Goal: Task Accomplishment & Management: Manage account settings

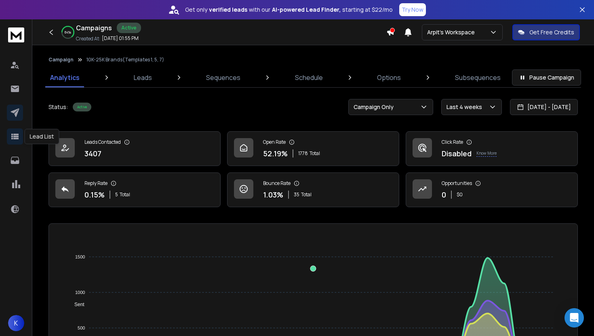
scroll to position [204, 0]
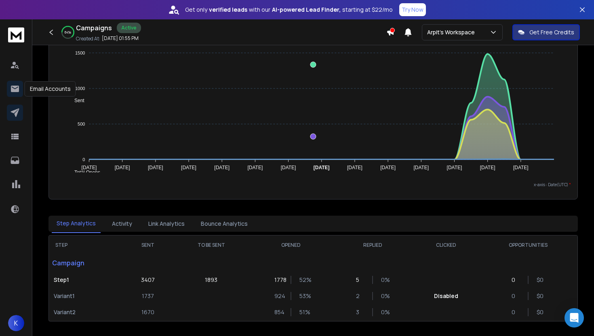
click at [15, 91] on icon at bounding box center [15, 89] width 8 height 6
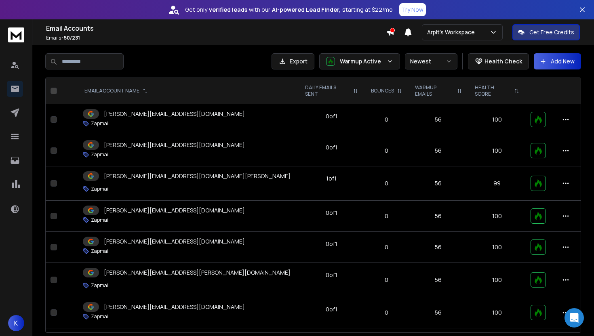
click at [103, 63] on input at bounding box center [84, 61] width 78 height 16
type input "******"
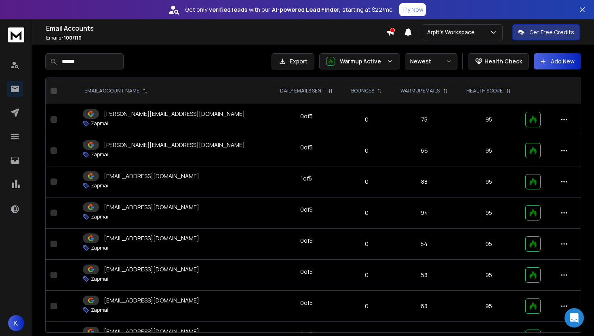
click at [370, 63] on p "Warmup Active" at bounding box center [362, 61] width 44 height 8
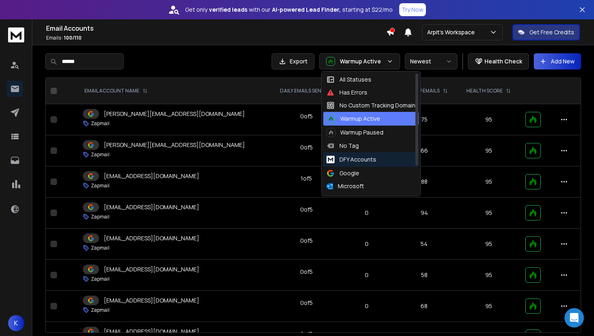
scroll to position [37, 0]
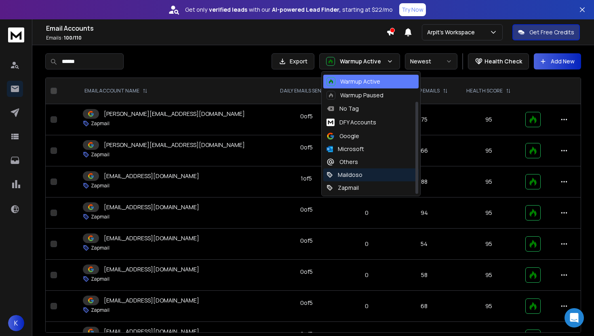
click at [354, 179] on div "Maildoso" at bounding box center [345, 175] width 36 height 8
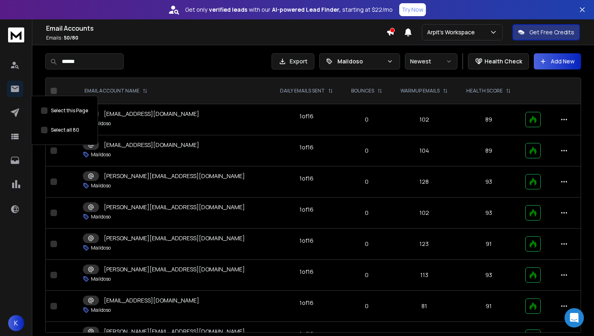
click at [53, 88] on button "Select this Page" at bounding box center [54, 91] width 6 height 6
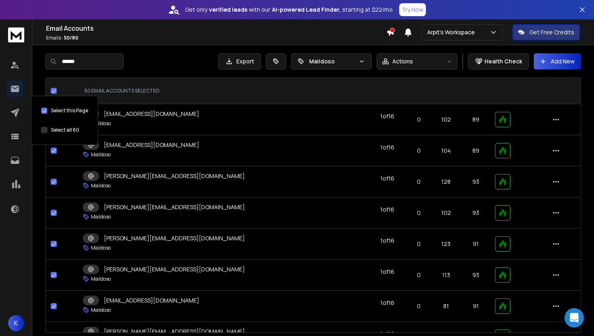
click at [53, 88] on button "Select this Page" at bounding box center [54, 91] width 6 height 6
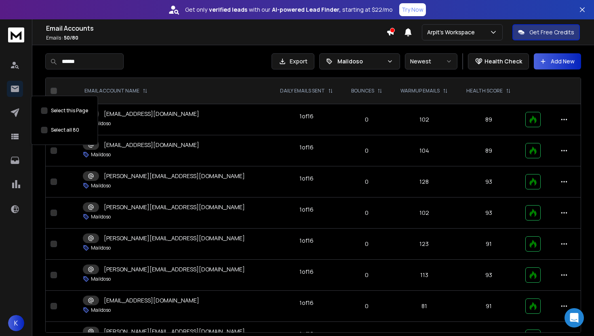
click at [44, 129] on button "Select this Page" at bounding box center [44, 130] width 6 height 6
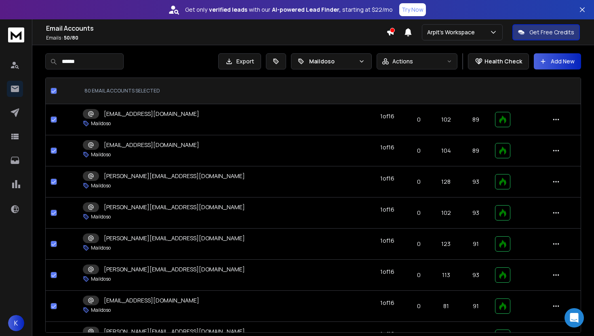
click at [167, 62] on div "******" at bounding box center [129, 61] width 168 height 16
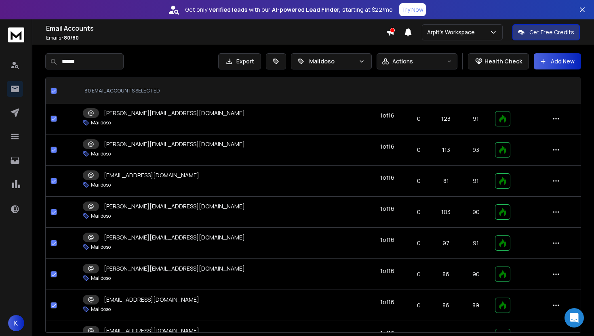
scroll to position [0, 0]
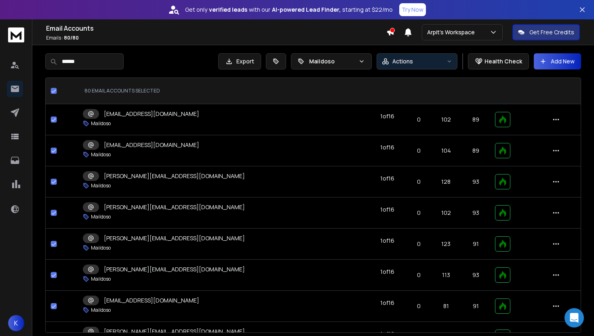
click at [408, 58] on p "Actions" at bounding box center [403, 61] width 21 height 8
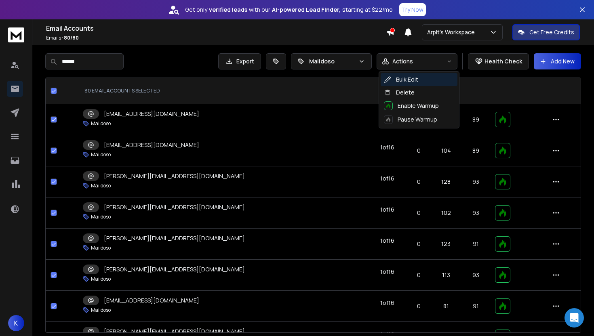
click at [402, 76] on div "Bulk Edit" at bounding box center [401, 80] width 34 height 8
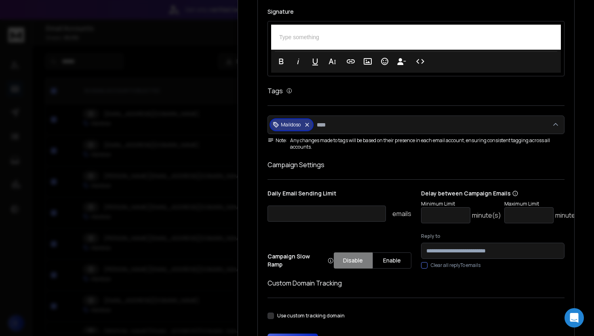
scroll to position [157, 0]
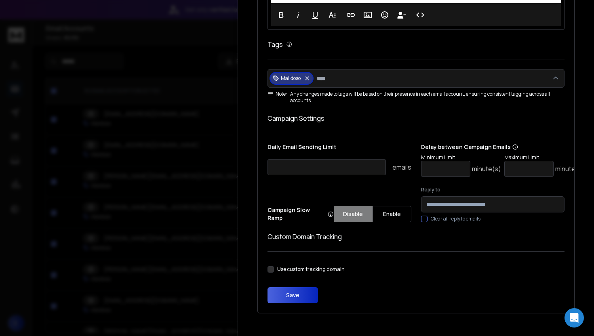
click at [327, 166] on input "number" at bounding box center [327, 167] width 118 height 16
type input "**"
click at [386, 281] on form "First Name Last Name Signature Type something Clear Formatting Font Family Aria…" at bounding box center [416, 113] width 297 height 379
click at [300, 294] on button "Save" at bounding box center [293, 295] width 51 height 16
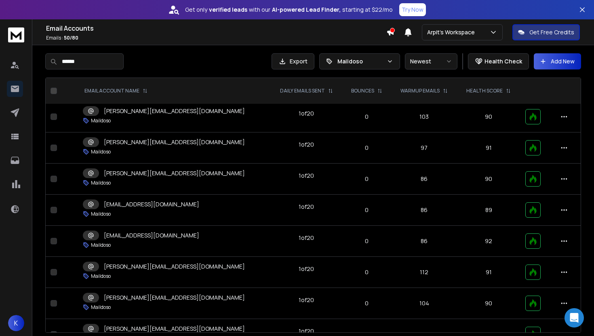
scroll to position [0, 0]
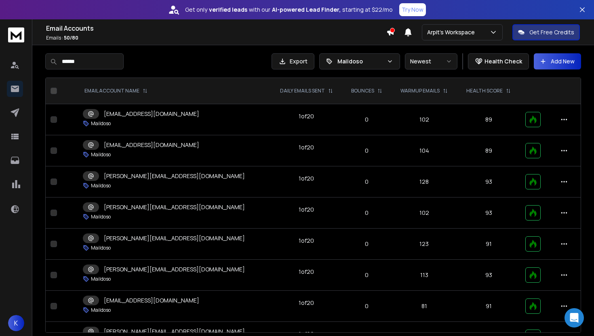
click at [110, 57] on input "******" at bounding box center [84, 61] width 78 height 16
click at [229, 65] on div "******" at bounding box center [156, 61] width 222 height 16
click at [367, 64] on p "Maildoso" at bounding box center [361, 61] width 46 height 8
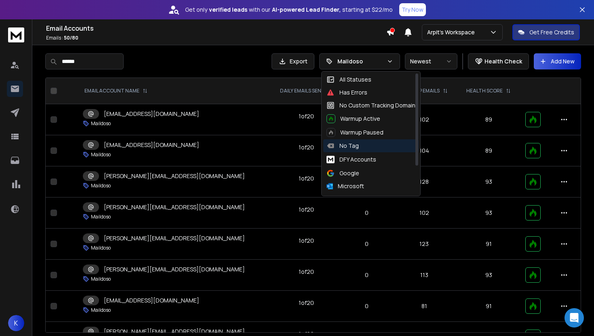
scroll to position [37, 0]
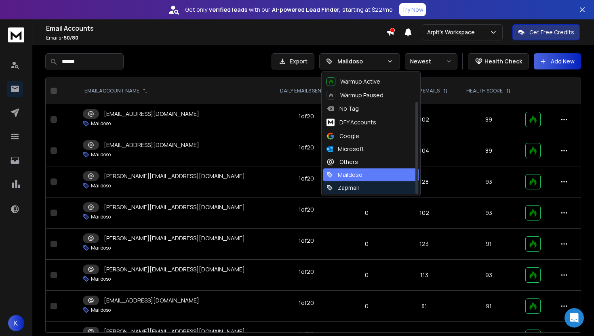
click at [349, 186] on div "Zapmail" at bounding box center [343, 188] width 32 height 8
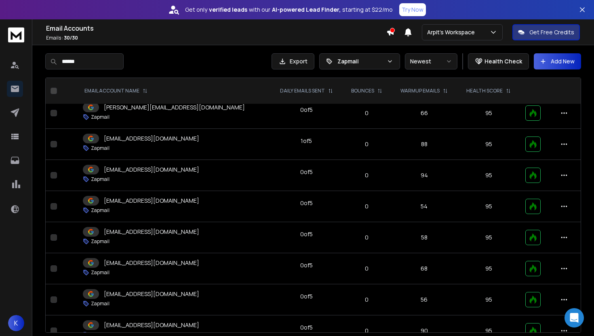
scroll to position [0, 0]
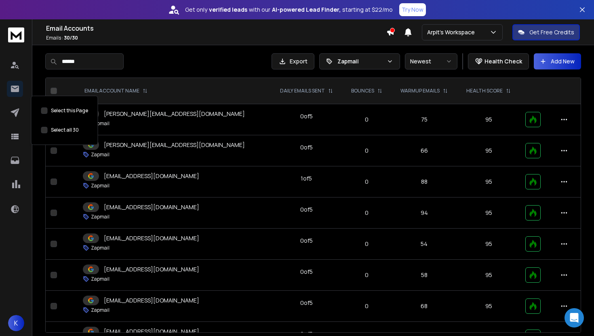
click at [44, 131] on button "Select this Page" at bounding box center [44, 130] width 6 height 6
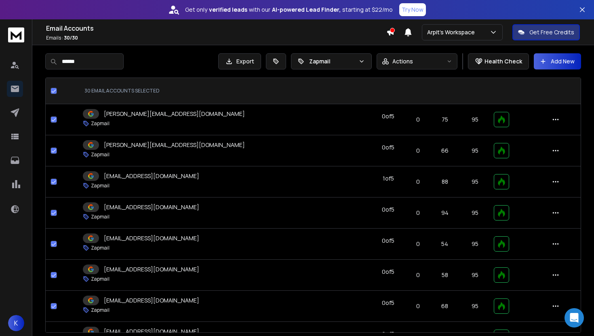
click at [167, 71] on div "****** Export Zapmail Actions Health Check Add New ****** 30 EMAIL ACCOUNTS SEL…" at bounding box center [313, 193] width 536 height 280
click at [437, 67] on button "Actions" at bounding box center [417, 61] width 81 height 16
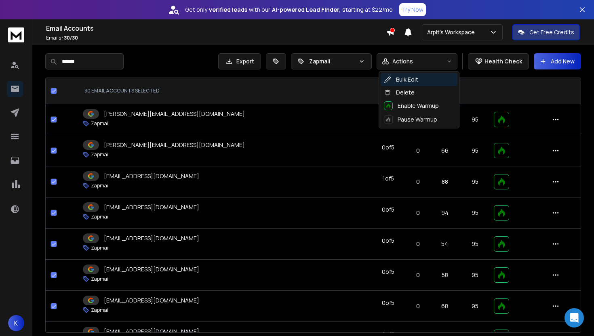
click at [427, 83] on div "Bulk Edit" at bounding box center [419, 79] width 77 height 13
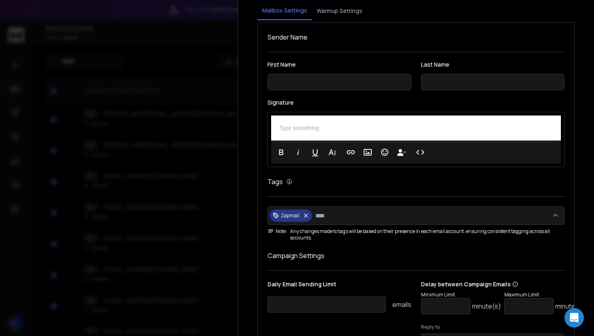
scroll to position [37, 0]
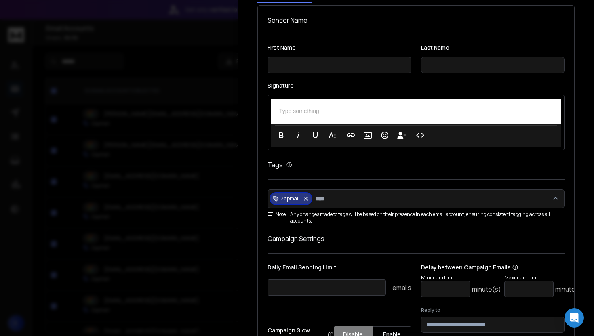
click at [315, 292] on input "number" at bounding box center [327, 288] width 118 height 16
type input "*"
click at [348, 241] on h1 "Campaign Settings" at bounding box center [416, 239] width 297 height 10
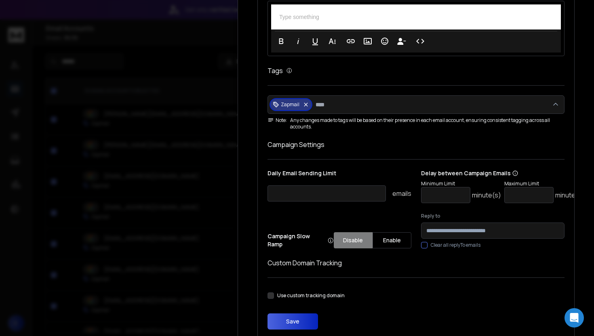
scroll to position [157, 0]
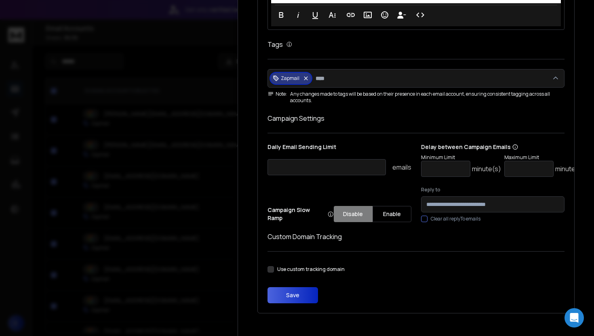
click at [309, 290] on button "Save" at bounding box center [293, 295] width 51 height 16
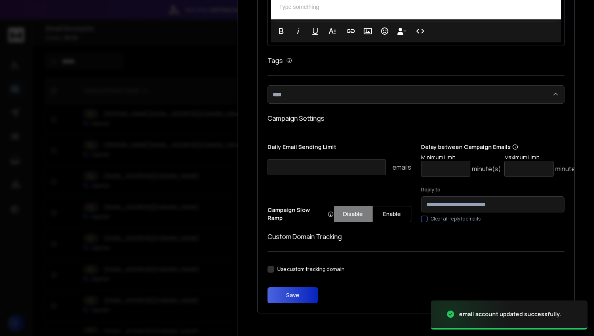
scroll to position [141, 0]
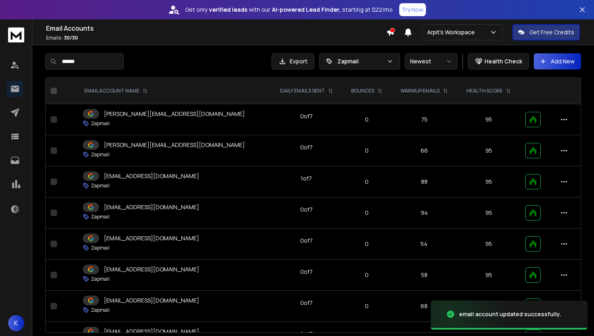
click at [92, 57] on input "******" at bounding box center [84, 61] width 78 height 16
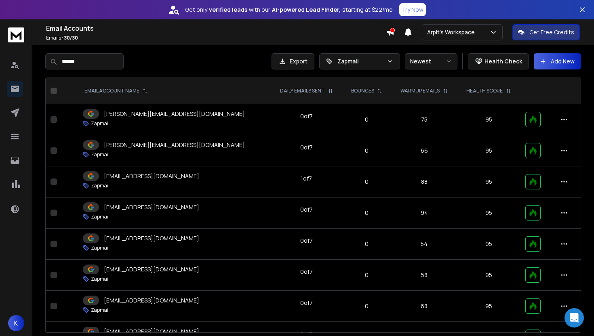
click at [93, 65] on input "******" at bounding box center [84, 61] width 78 height 16
type input "*"
click at [144, 60] on div at bounding box center [156, 61] width 222 height 16
click at [105, 59] on input at bounding box center [84, 61] width 78 height 16
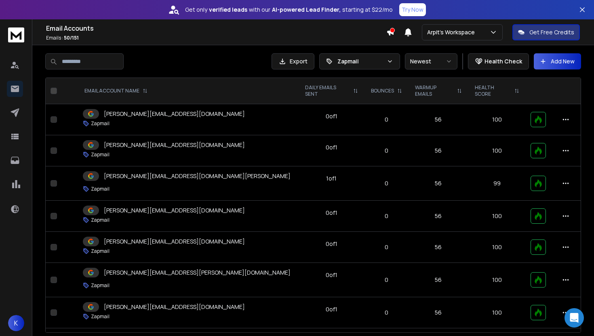
click at [179, 61] on div at bounding box center [156, 61] width 222 height 16
click at [114, 61] on input at bounding box center [84, 61] width 78 height 16
type input "****"
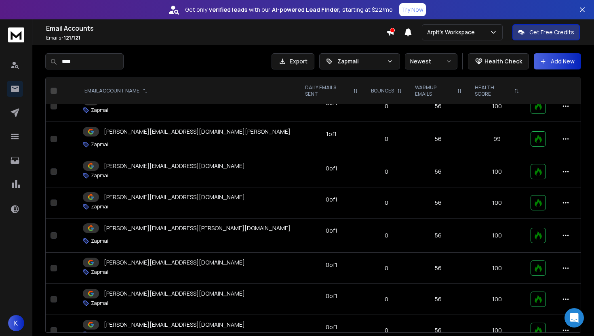
scroll to position [0, 0]
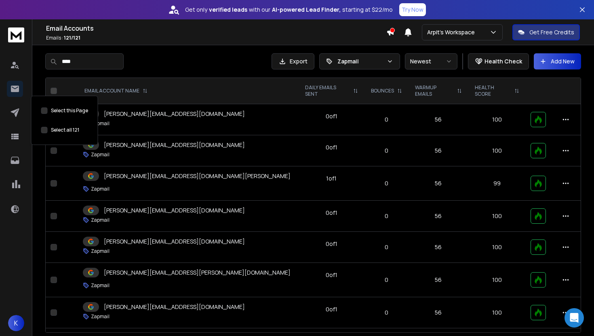
click at [45, 129] on button "Select this Page" at bounding box center [44, 130] width 6 height 6
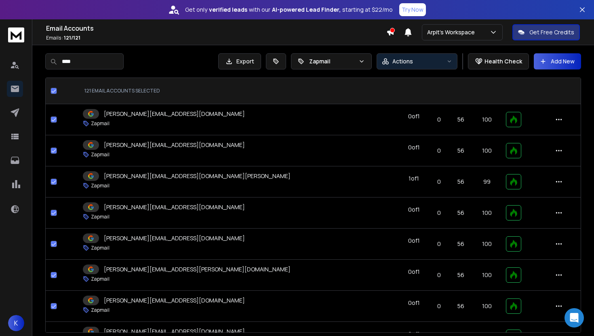
click at [436, 64] on div "Actions" at bounding box center [412, 61] width 61 height 8
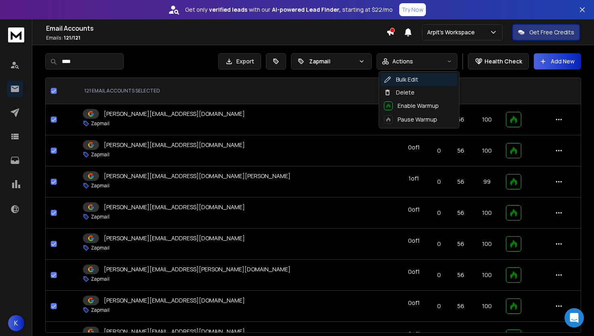
click at [428, 79] on div "Bulk Edit" at bounding box center [419, 79] width 77 height 13
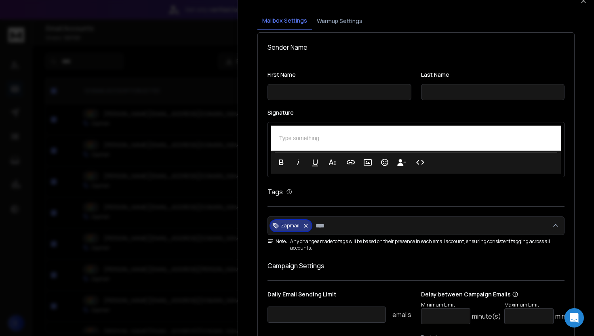
scroll to position [11, 0]
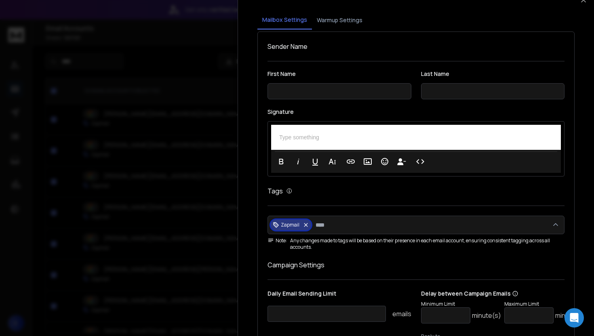
click at [300, 320] on input "number" at bounding box center [327, 314] width 118 height 16
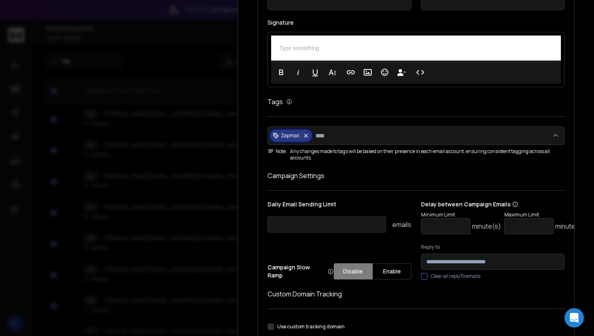
scroll to position [157, 0]
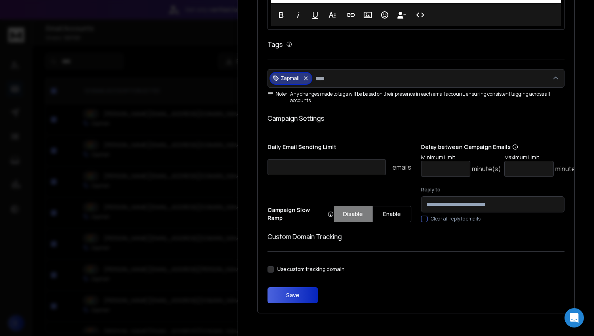
type input "*"
click at [299, 295] on button "Save" at bounding box center [293, 295] width 51 height 16
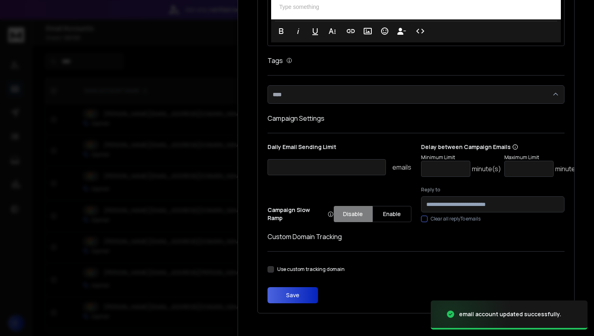
scroll to position [141, 0]
